Goal: Navigation & Orientation: Find specific page/section

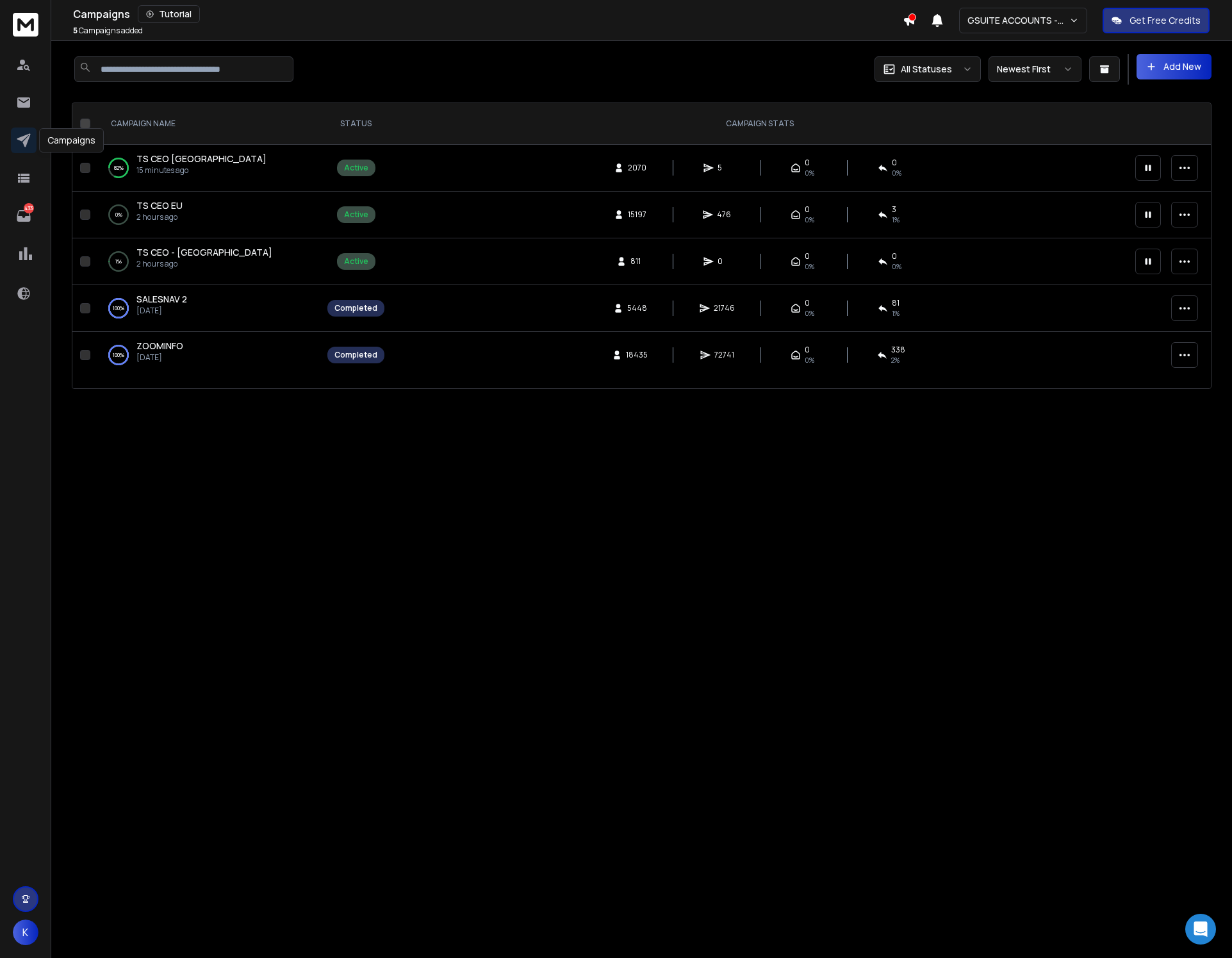
click at [22, 149] on link at bounding box center [24, 140] width 25 height 25
click at [1012, 23] on p "GSUITE ACCOUNTS - NEW SET" at bounding box center [1019, 20] width 102 height 13
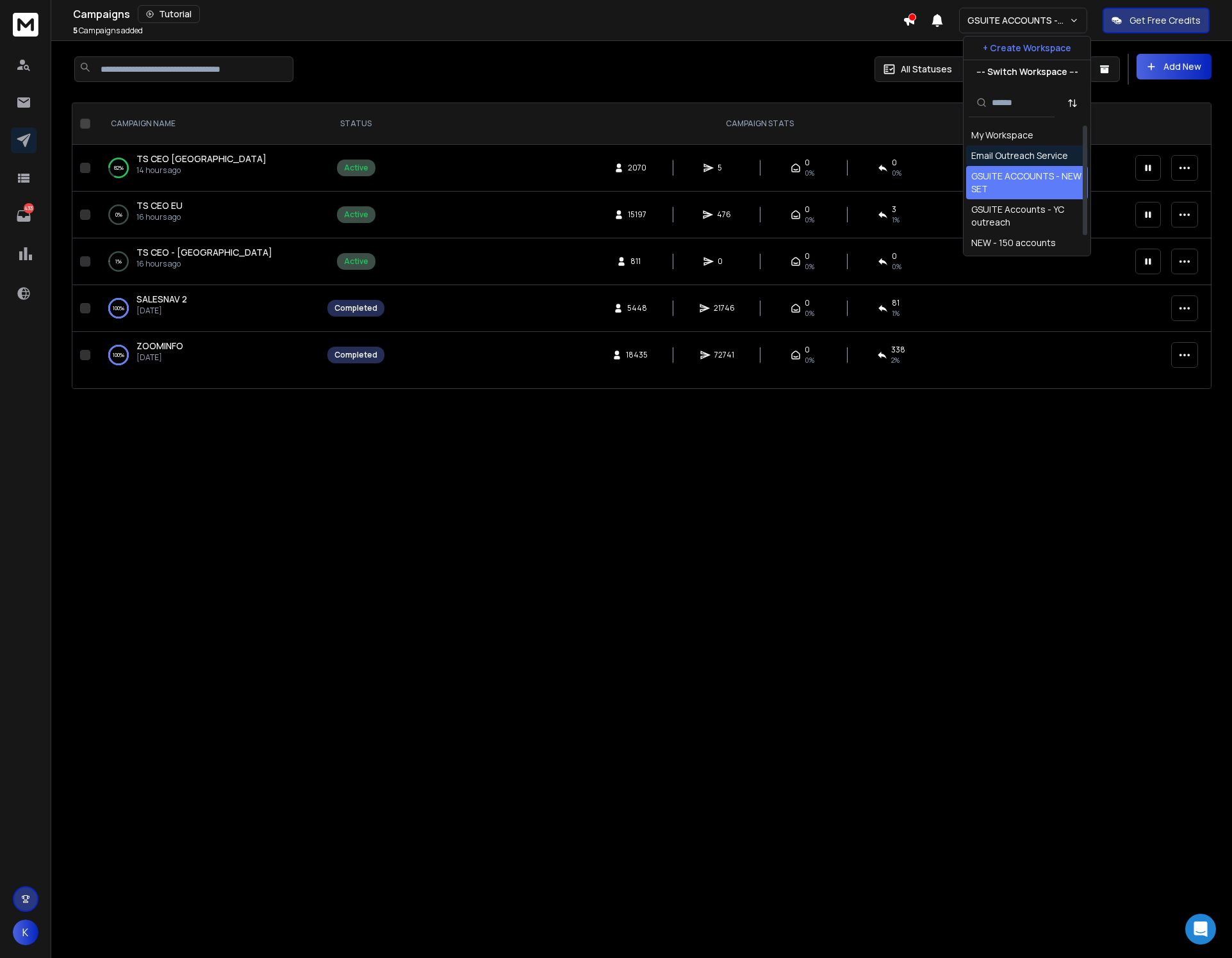
click at [1057, 155] on div "Email Outreach Service" at bounding box center [1020, 156] width 97 height 13
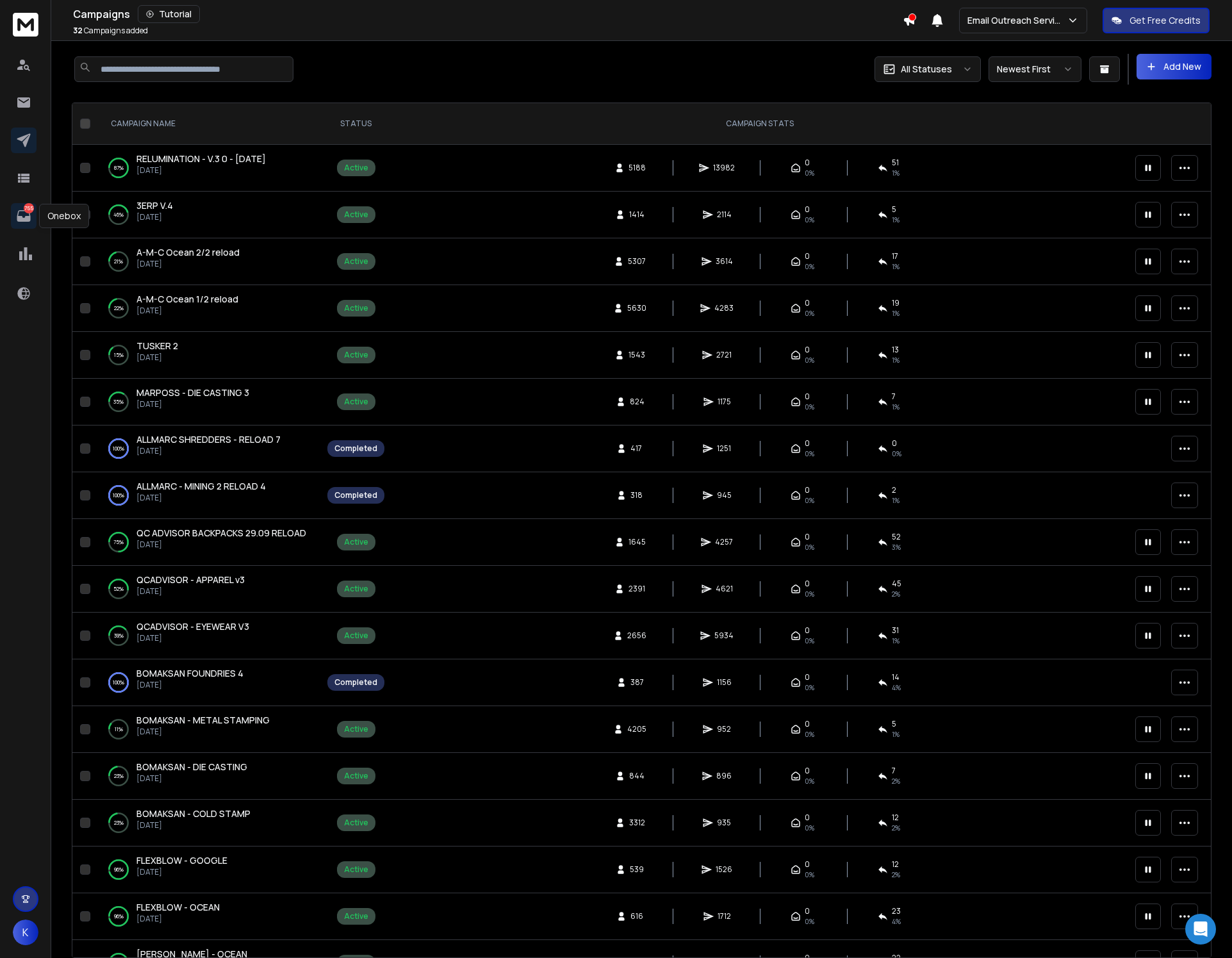
click at [27, 213] on p "755" at bounding box center [28, 208] width 10 height 10
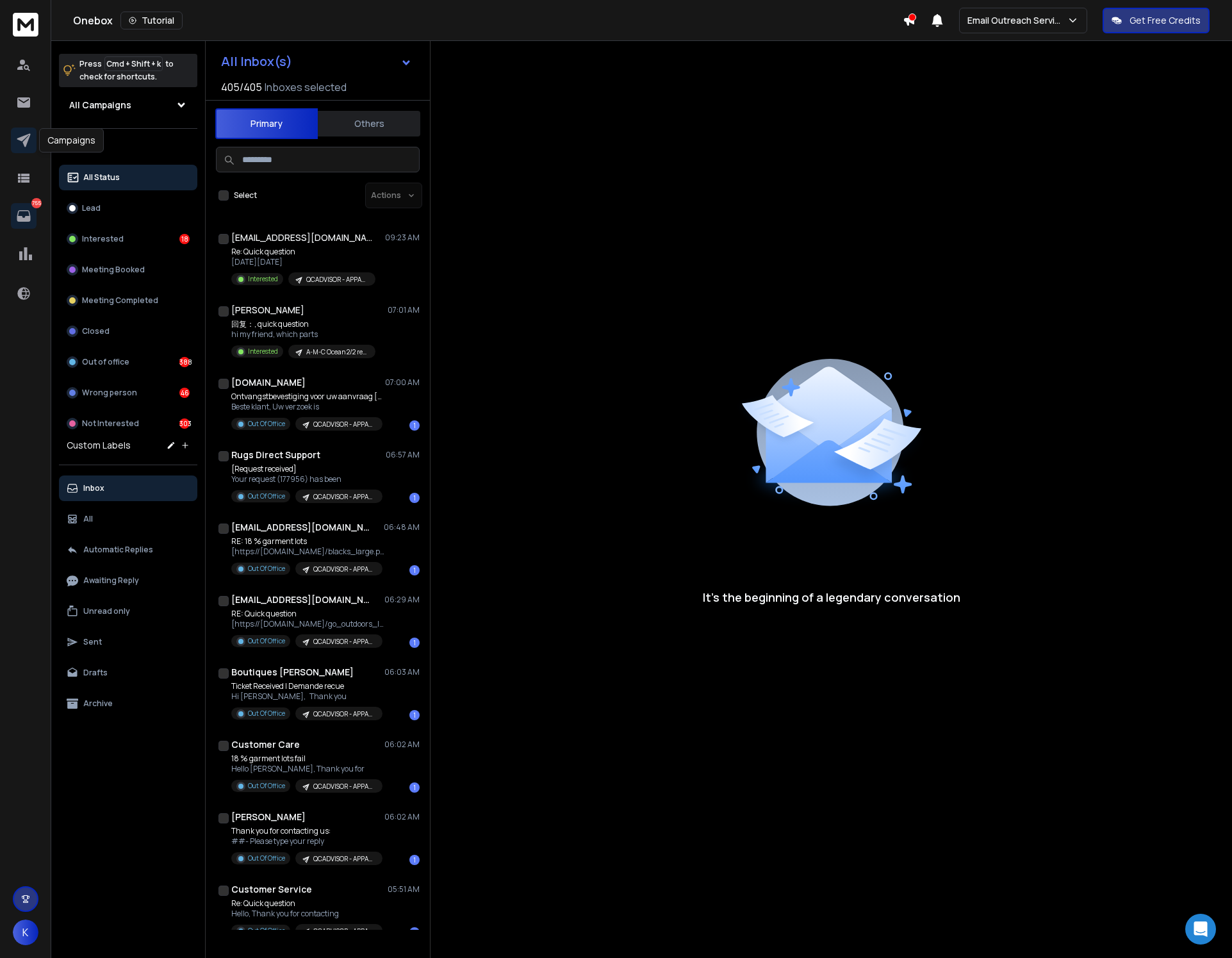
click at [31, 149] on link at bounding box center [24, 140] width 25 height 25
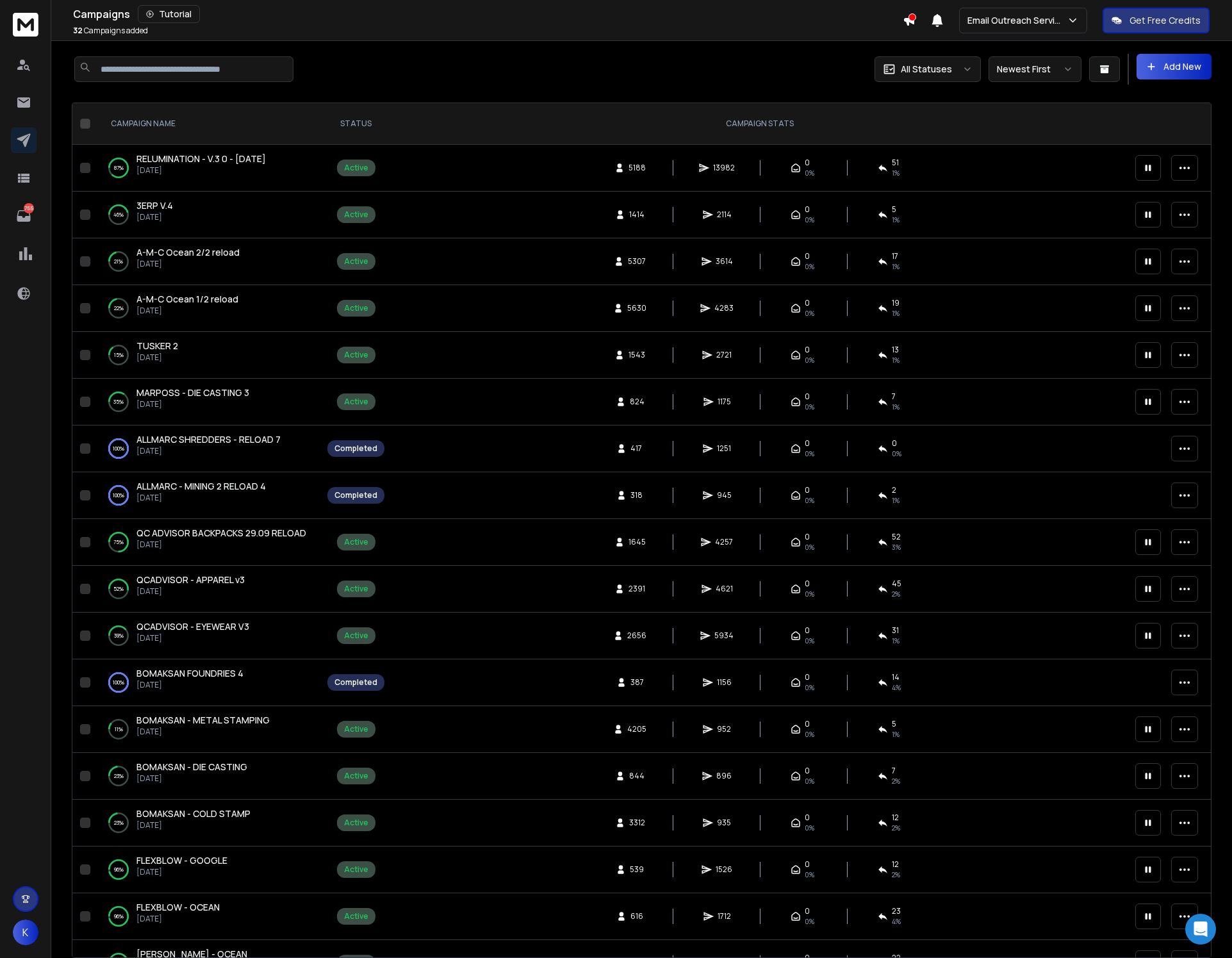
click at [771, 36] on div "Campaigns Tutorial 32 Campaigns added Email Outreach Service Get Free Credits" at bounding box center [616, 20] width 1232 height 41
click at [767, 44] on div "Campaigns 32 Campaigns Added All Statuses Newest First Add New CAMPAIGN NAME ST…" at bounding box center [641, 533] width 1181 height 983
click at [23, 223] on icon at bounding box center [24, 216] width 15 height 15
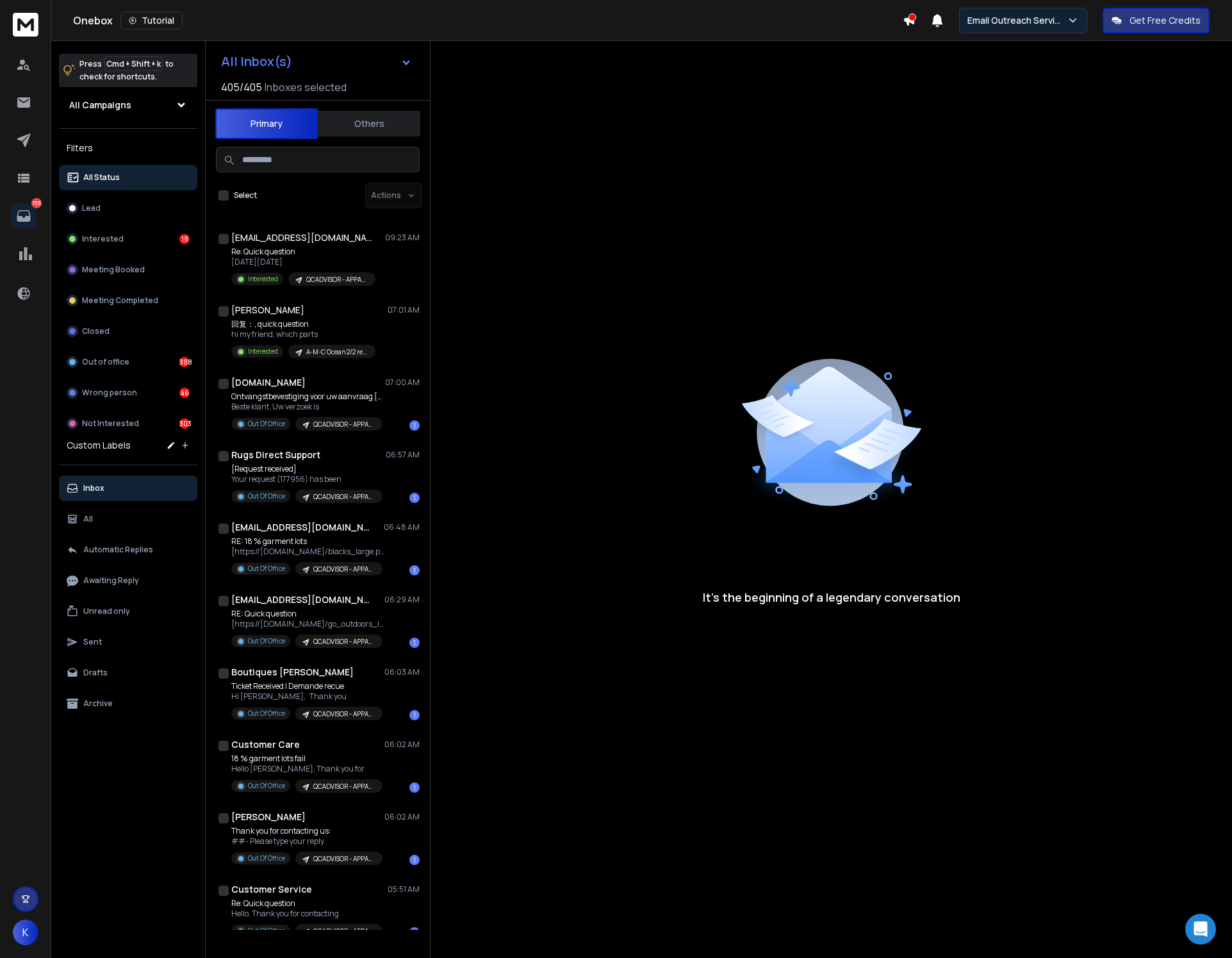
click at [982, 20] on p "Email Outreach Service" at bounding box center [1017, 20] width 99 height 13
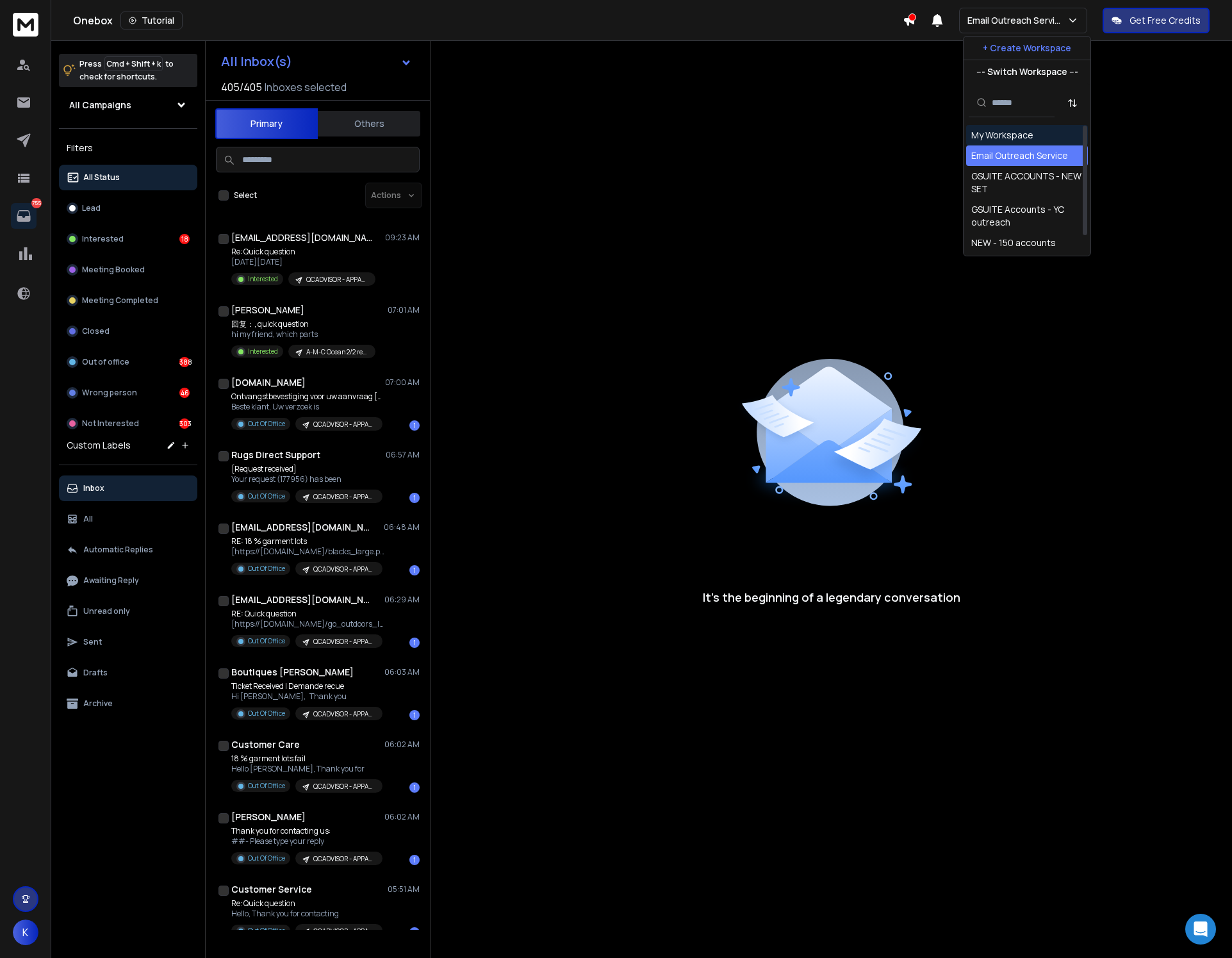
click at [1005, 130] on div "My Workspace" at bounding box center [1003, 135] width 62 height 13
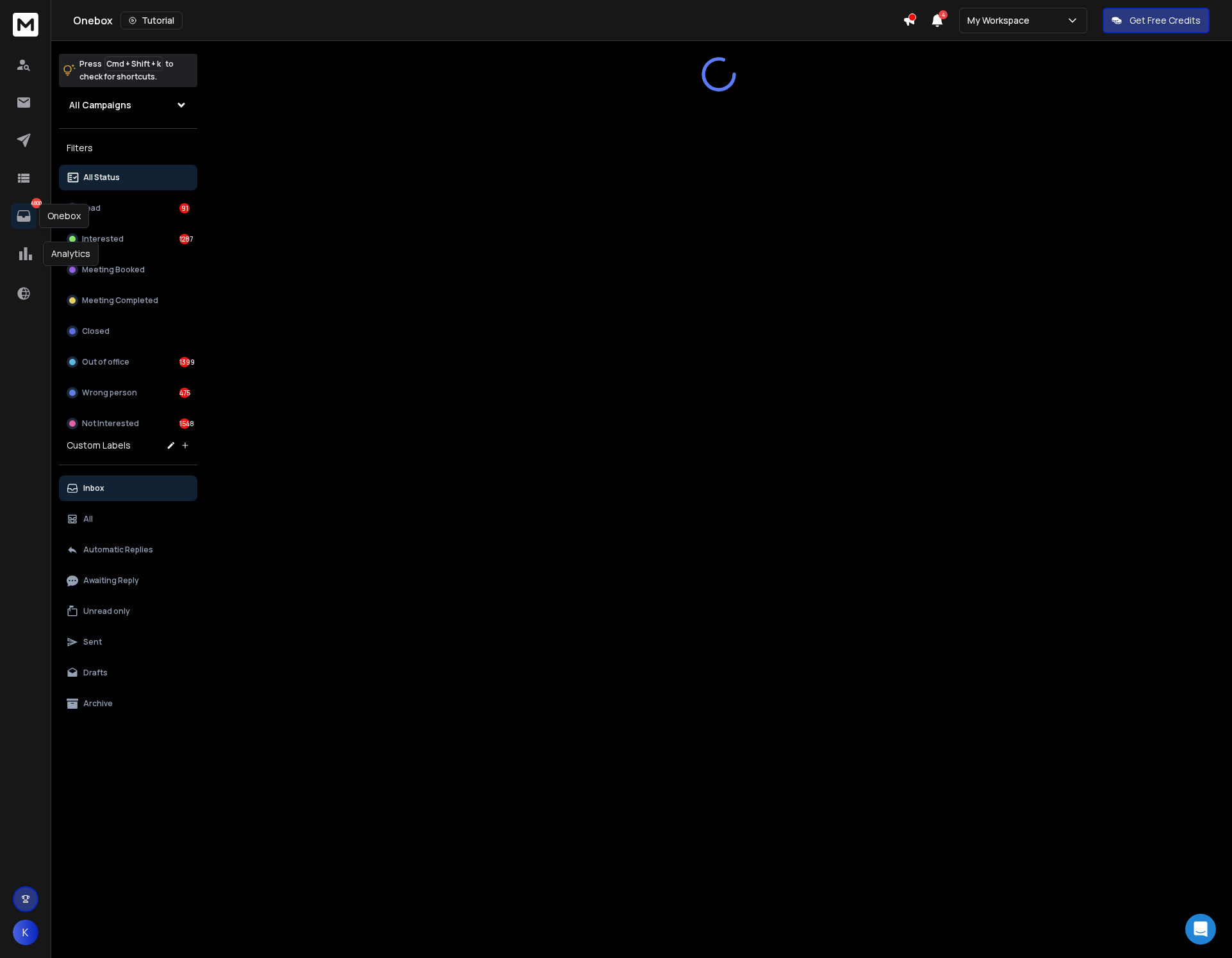
click at [16, 223] on icon at bounding box center [24, 216] width 15 height 15
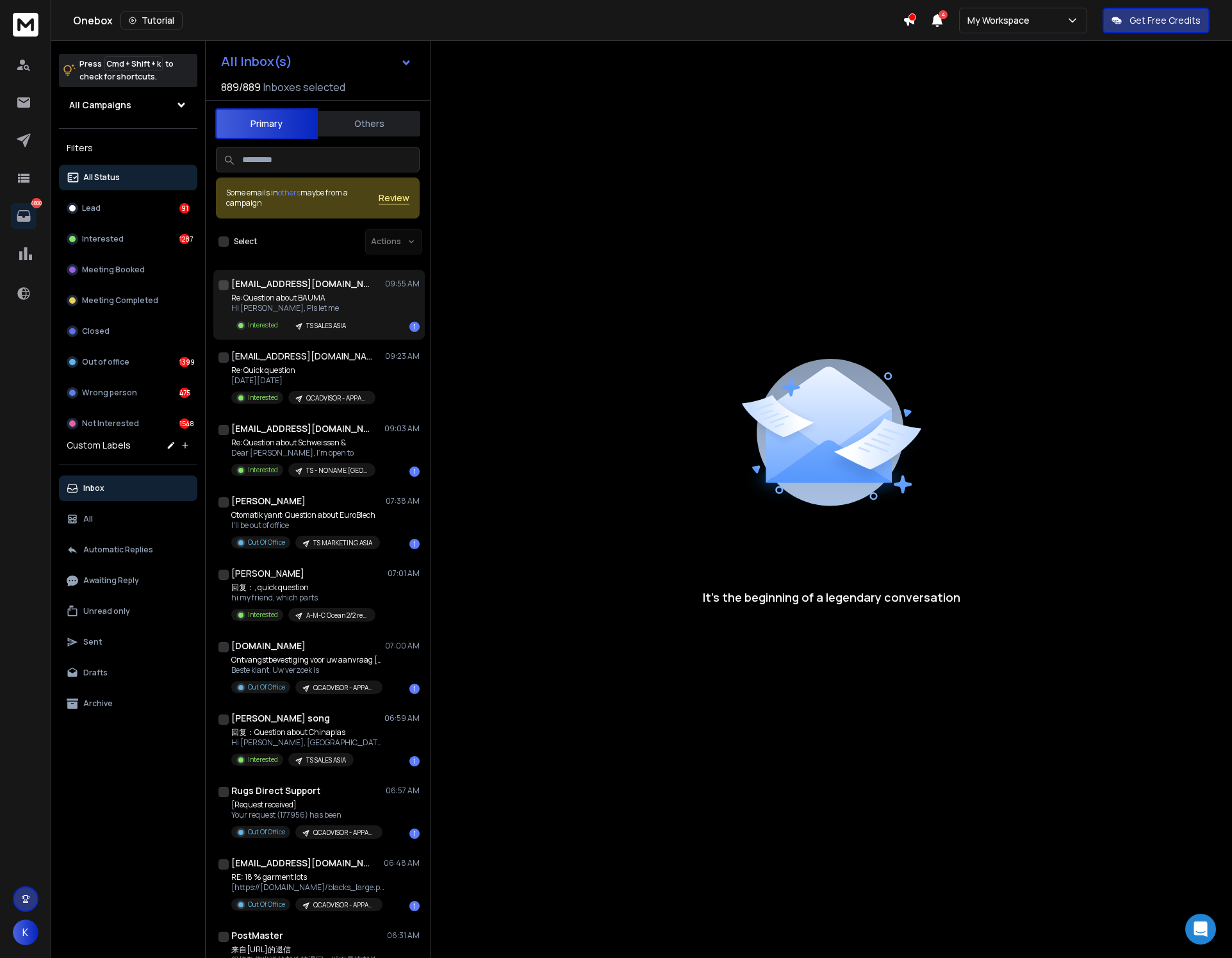
click at [290, 298] on p "Re: Question about BAUMA" at bounding box center [292, 298] width 122 height 10
